Goal: Communication & Community: Answer question/provide support

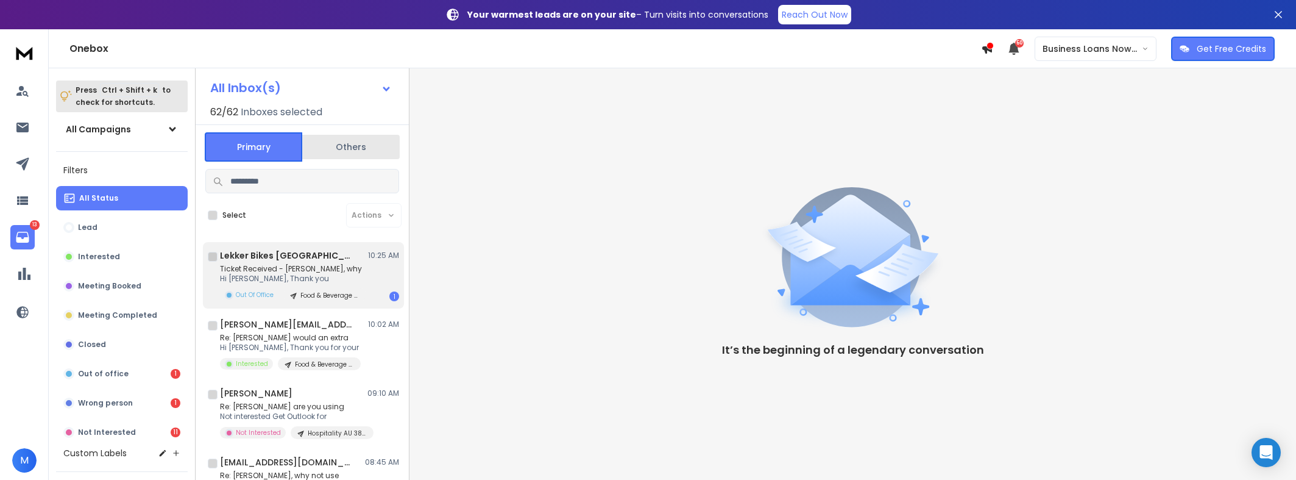
click at [340, 259] on div "Lekker Bikes [GEOGRAPHIC_DATA] 10:25 AM" at bounding box center [309, 255] width 179 height 12
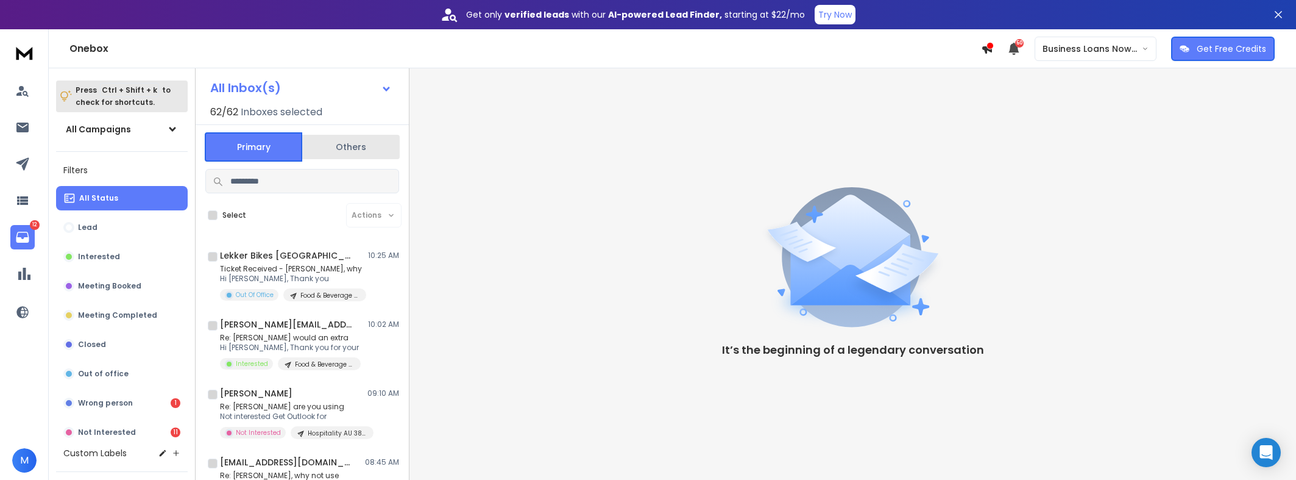
click at [1079, 212] on div "It’s the beginning of a legendary conversation" at bounding box center [853, 272] width 887 height 408
click at [1188, 243] on div "It’s the beginning of a legendary conversation" at bounding box center [853, 272] width 887 height 408
